Goal: Task Accomplishment & Management: Manage account settings

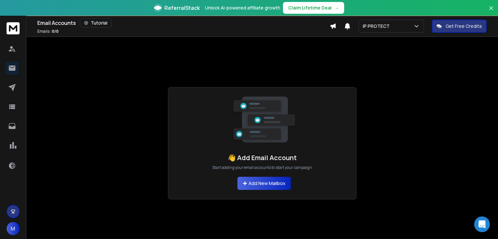
click at [252, 183] on button "Add New Mailbox" at bounding box center [264, 183] width 53 height 13
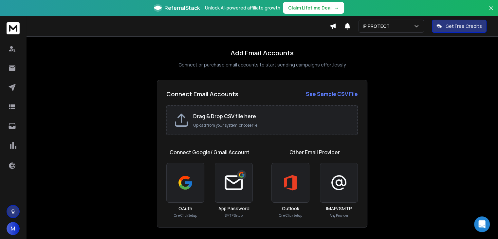
scroll to position [1, 0]
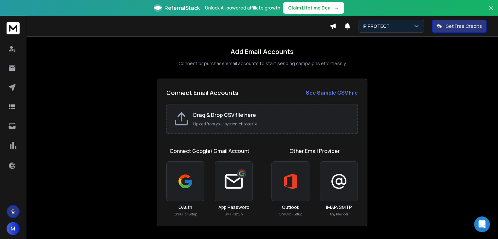
click at [375, 28] on p "IP PROTECT" at bounding box center [377, 26] width 29 height 7
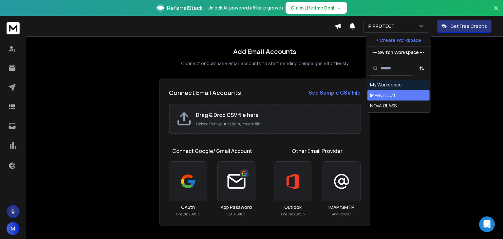
click at [390, 84] on div "My Workspace" at bounding box center [386, 85] width 32 height 7
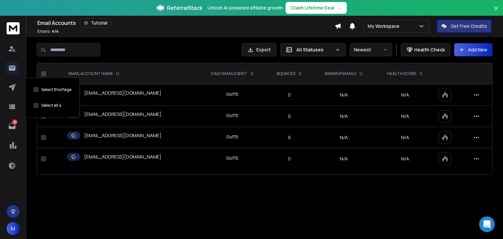
click at [45, 76] on button "Select this Page" at bounding box center [43, 73] width 5 height 5
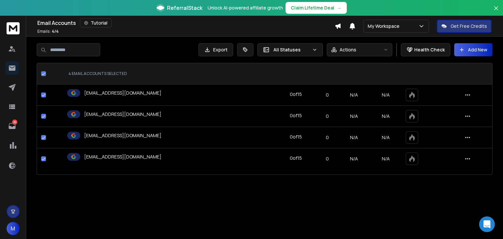
click at [409, 96] on icon at bounding box center [412, 95] width 7 height 7
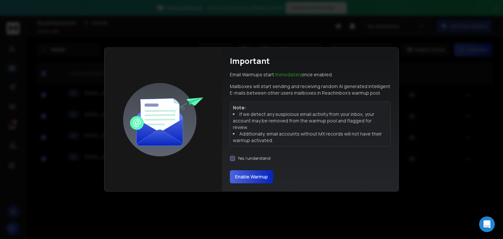
click at [249, 157] on label "Yes, I understand" at bounding box center [254, 158] width 33 height 5
click at [232, 158] on div "Yes, I understand" at bounding box center [250, 158] width 41 height 13
click at [232, 156] on button "Yes, I understand" at bounding box center [232, 158] width 5 height 5
click at [244, 173] on button "Enable Warmup" at bounding box center [251, 176] width 43 height 13
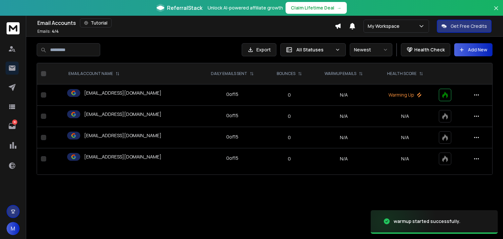
click at [442, 114] on icon at bounding box center [445, 116] width 7 height 7
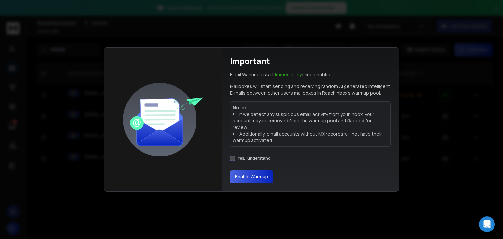
click at [235, 156] on div "Yes, I understand" at bounding box center [250, 158] width 41 height 5
click at [233, 156] on button "Yes, I understand" at bounding box center [232, 158] width 5 height 5
click at [244, 174] on button "Enable Warmup" at bounding box center [251, 176] width 43 height 13
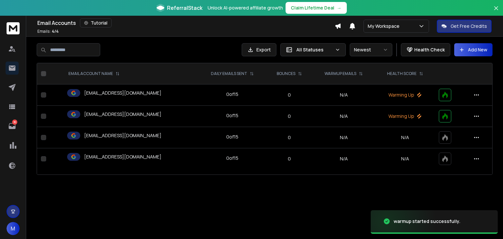
click at [443, 135] on icon at bounding box center [446, 137] width 6 height 7
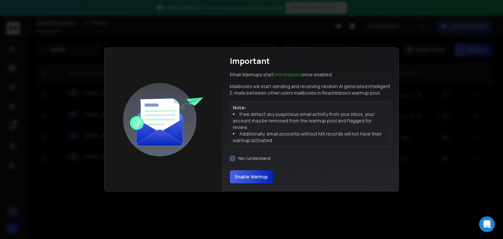
click at [234, 156] on button "Yes, I understand" at bounding box center [232, 158] width 5 height 5
click at [250, 172] on button "Enable Warmup" at bounding box center [251, 176] width 43 height 13
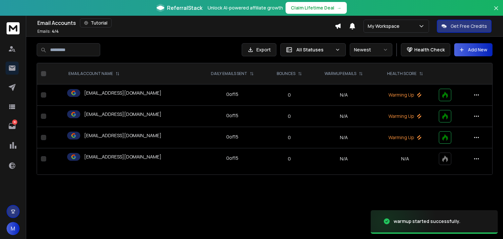
click at [447, 157] on div at bounding box center [445, 159] width 12 height 12
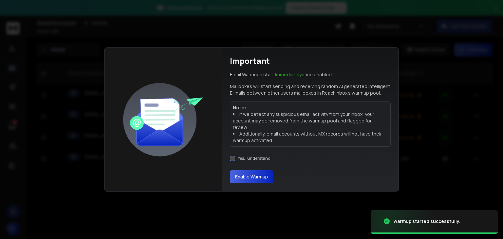
click at [232, 156] on button "Yes, I understand" at bounding box center [232, 158] width 5 height 5
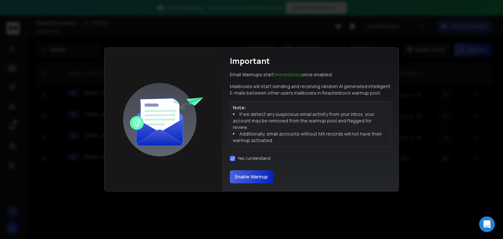
click at [249, 176] on button "Enable Warmup" at bounding box center [251, 176] width 43 height 13
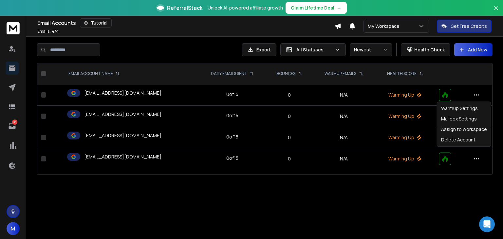
click at [479, 96] on button at bounding box center [476, 94] width 23 height 11
click at [471, 107] on div "Warmup Settings" at bounding box center [464, 108] width 51 height 10
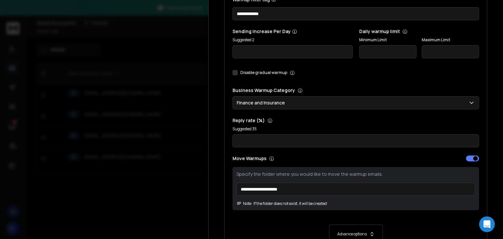
scroll to position [109, 0]
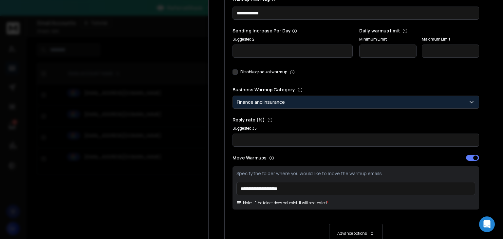
click at [366, 108] on button "Finance and Insurance" at bounding box center [356, 102] width 247 height 13
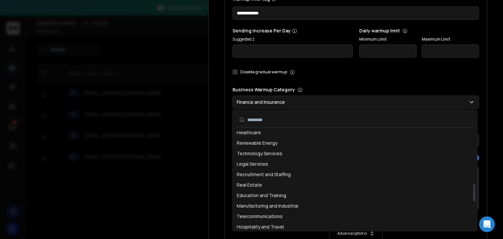
scroll to position [299, 0]
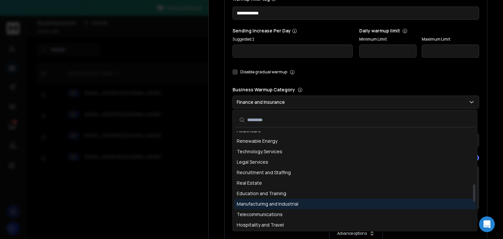
click at [322, 201] on div "Manufacturing and Industrial" at bounding box center [355, 204] width 242 height 10
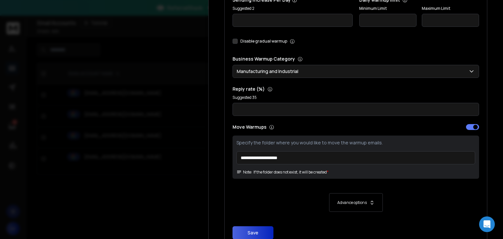
scroll to position [141, 0]
click at [253, 232] on button "Save" at bounding box center [253, 232] width 41 height 13
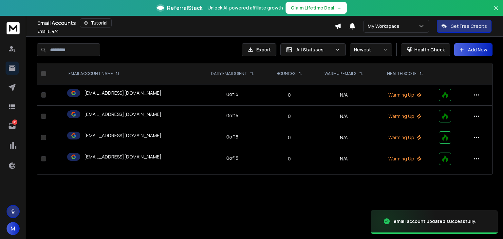
click at [444, 117] on icon at bounding box center [446, 116] width 6 height 7
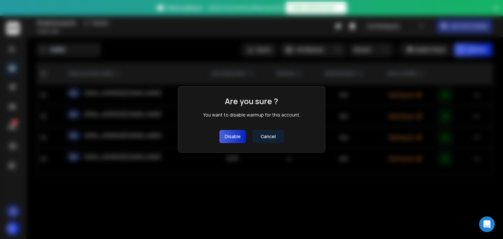
click at [269, 133] on button "Cancel" at bounding box center [268, 136] width 31 height 13
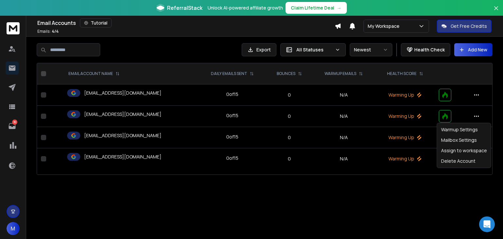
click at [476, 113] on button at bounding box center [476, 116] width 23 height 11
click at [469, 129] on div "Warmup Settings" at bounding box center [464, 129] width 51 height 10
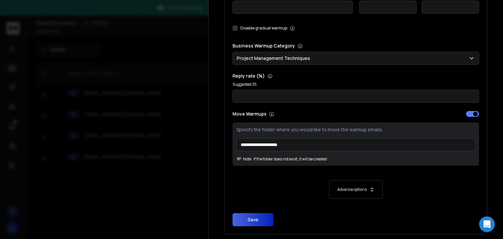
scroll to position [167, 0]
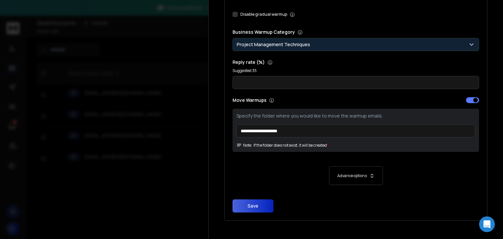
click at [299, 48] on button "Project Management Techniques" at bounding box center [356, 44] width 247 height 13
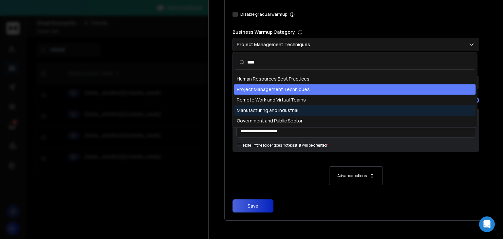
type input "****"
click at [286, 111] on span "Manufacturing and Industrial" at bounding box center [268, 110] width 62 height 7
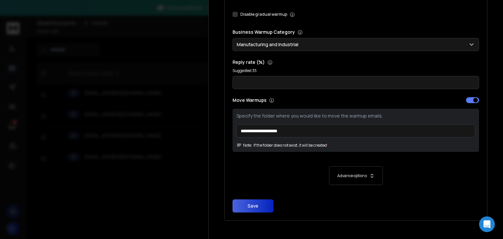
click at [251, 205] on button "Save" at bounding box center [253, 206] width 41 height 13
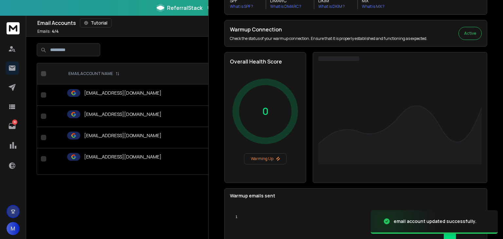
scroll to position [0, 0]
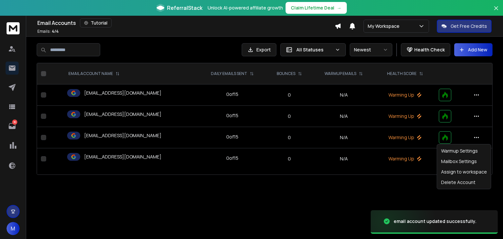
click at [478, 139] on icon at bounding box center [477, 138] width 6 height 6
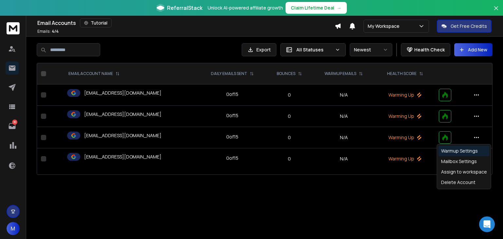
click at [470, 150] on div "Warmup Settings" at bounding box center [464, 151] width 51 height 10
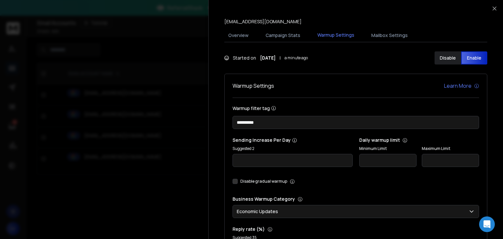
scroll to position [155, 0]
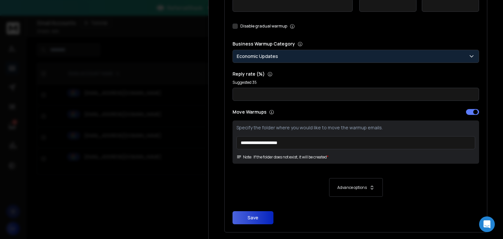
click at [327, 59] on div "Economic Updates" at bounding box center [356, 56] width 238 height 7
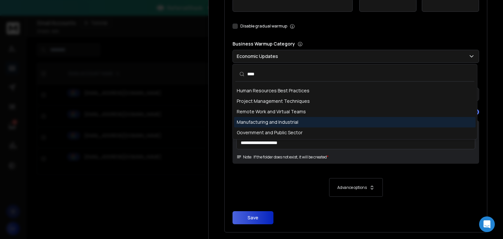
type input "****"
click at [303, 120] on div "Manufacturing and Industrial" at bounding box center [355, 122] width 242 height 10
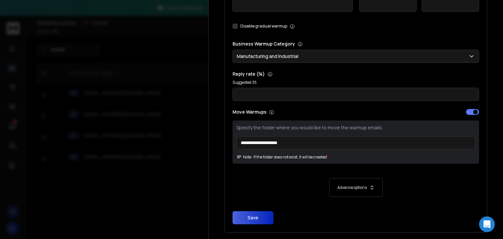
click at [249, 219] on button "Save" at bounding box center [253, 217] width 41 height 13
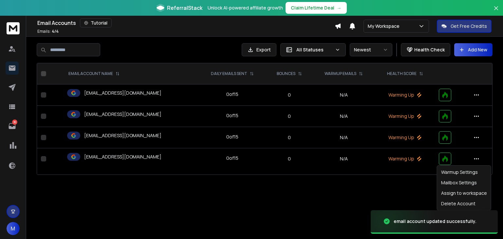
click at [479, 158] on button at bounding box center [476, 158] width 23 height 11
click at [474, 172] on div "Warmup Settings" at bounding box center [464, 172] width 51 height 10
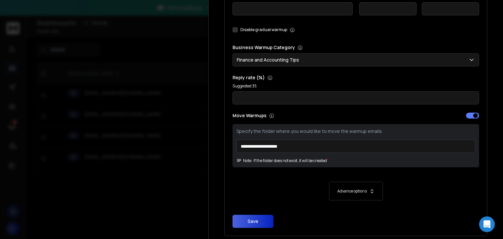
scroll to position [152, 0]
click at [290, 151] on input "**********" at bounding box center [356, 146] width 239 height 13
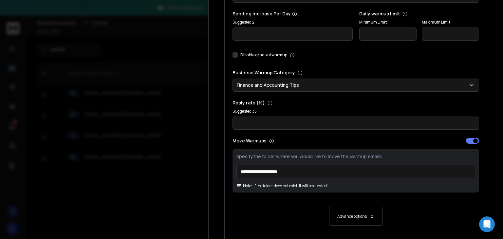
scroll to position [126, 0]
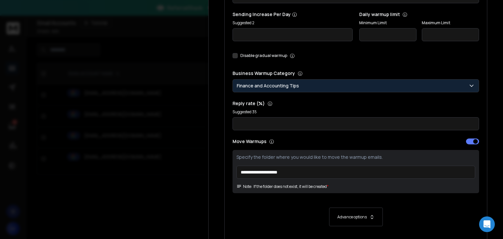
click at [285, 84] on p "Finance and Accounting Tips" at bounding box center [269, 86] width 65 height 7
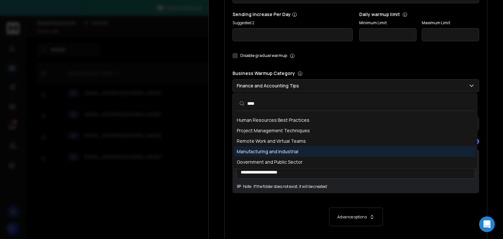
type input "****"
click at [292, 155] on span "Manufacturing and Industrial" at bounding box center [268, 151] width 62 height 7
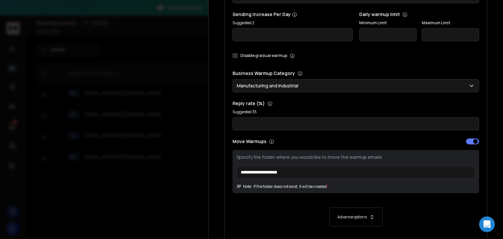
click at [297, 208] on button "Advance options" at bounding box center [356, 217] width 234 height 19
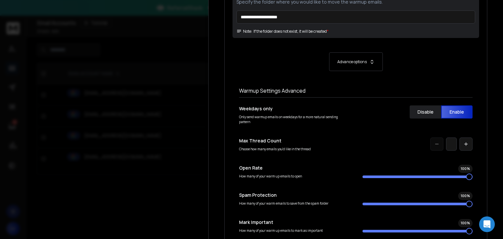
scroll to position [373, 0]
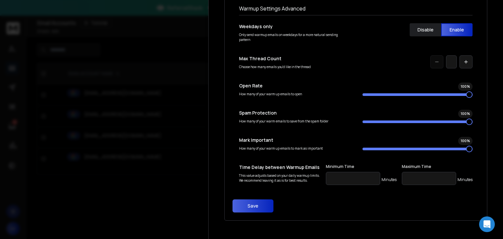
click at [257, 202] on button "Save" at bounding box center [253, 206] width 41 height 13
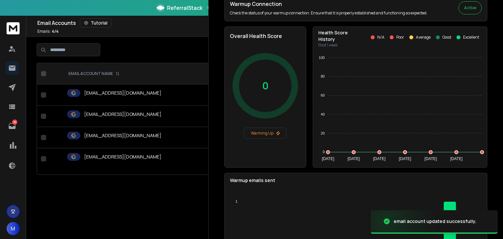
scroll to position [0, 0]
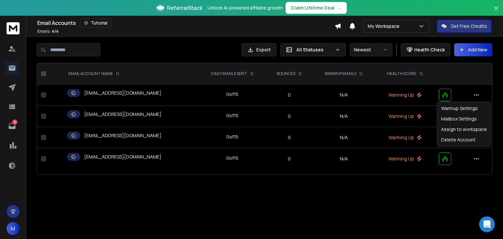
click at [472, 100] on button at bounding box center [476, 94] width 23 height 11
click at [467, 112] on div "Warmup Settings" at bounding box center [464, 108] width 51 height 10
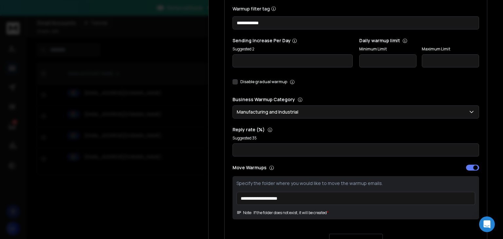
scroll to position [98, 0]
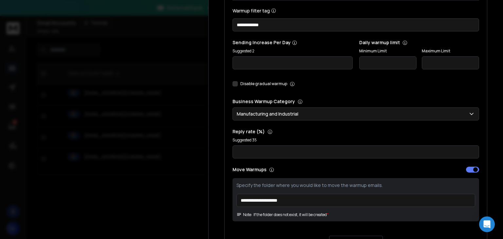
click at [429, 67] on input "**" at bounding box center [450, 62] width 57 height 13
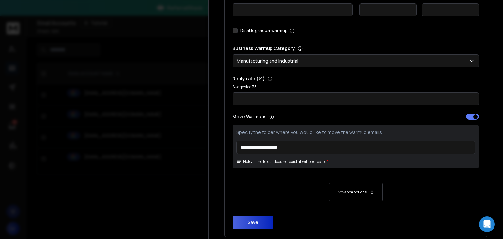
scroll to position [166, 0]
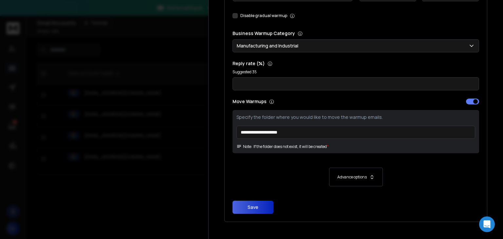
type input "**"
click at [255, 207] on button "Save" at bounding box center [253, 207] width 41 height 13
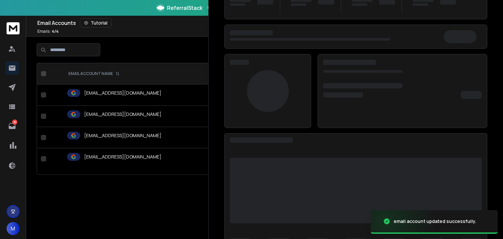
scroll to position [0, 0]
